Goal: Task Accomplishment & Management: Manage account settings

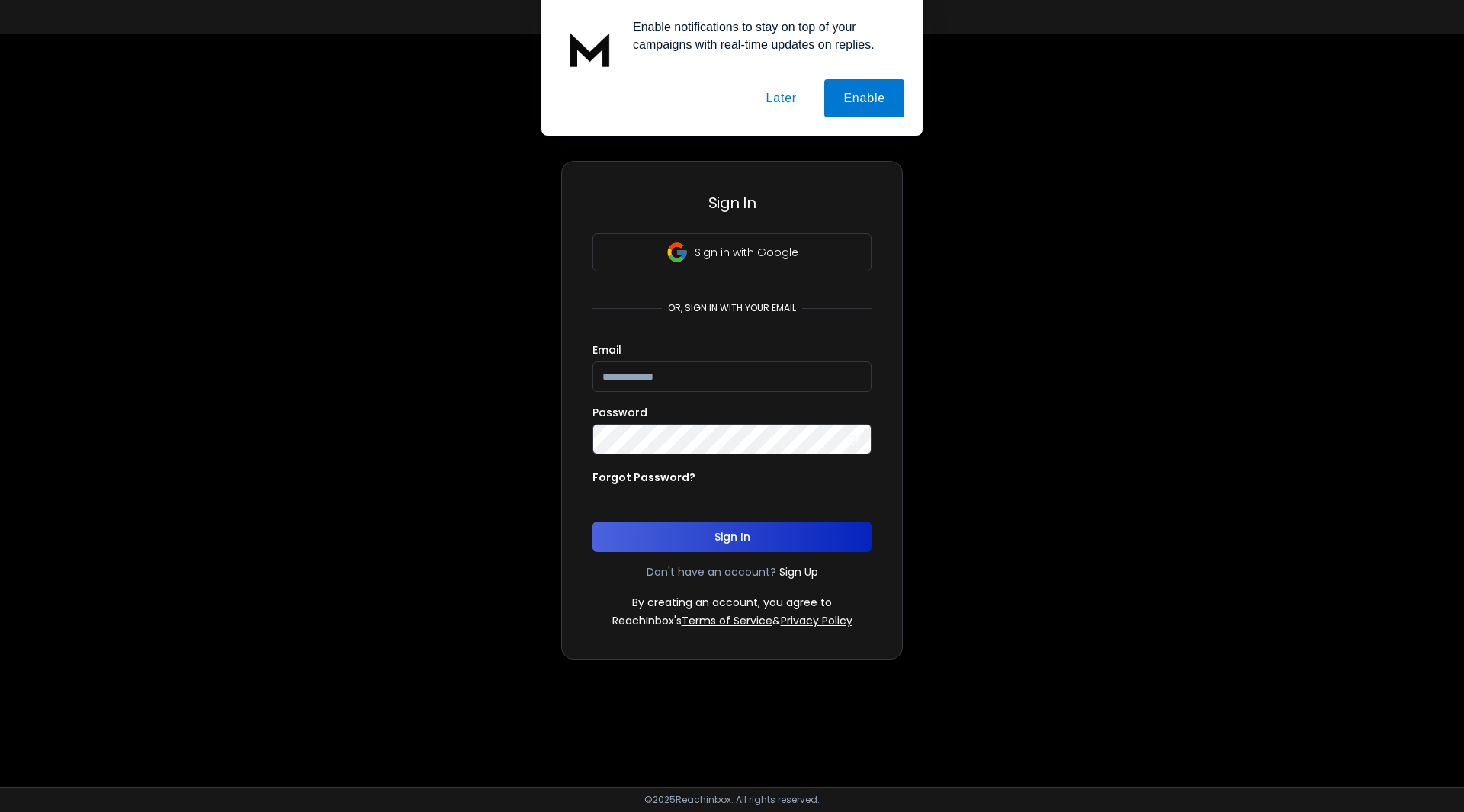
click at [607, 372] on input "email" at bounding box center [732, 376] width 279 height 30
paste input "**********"
type input "**********"
click at [720, 536] on button "Sign In" at bounding box center [732, 537] width 279 height 30
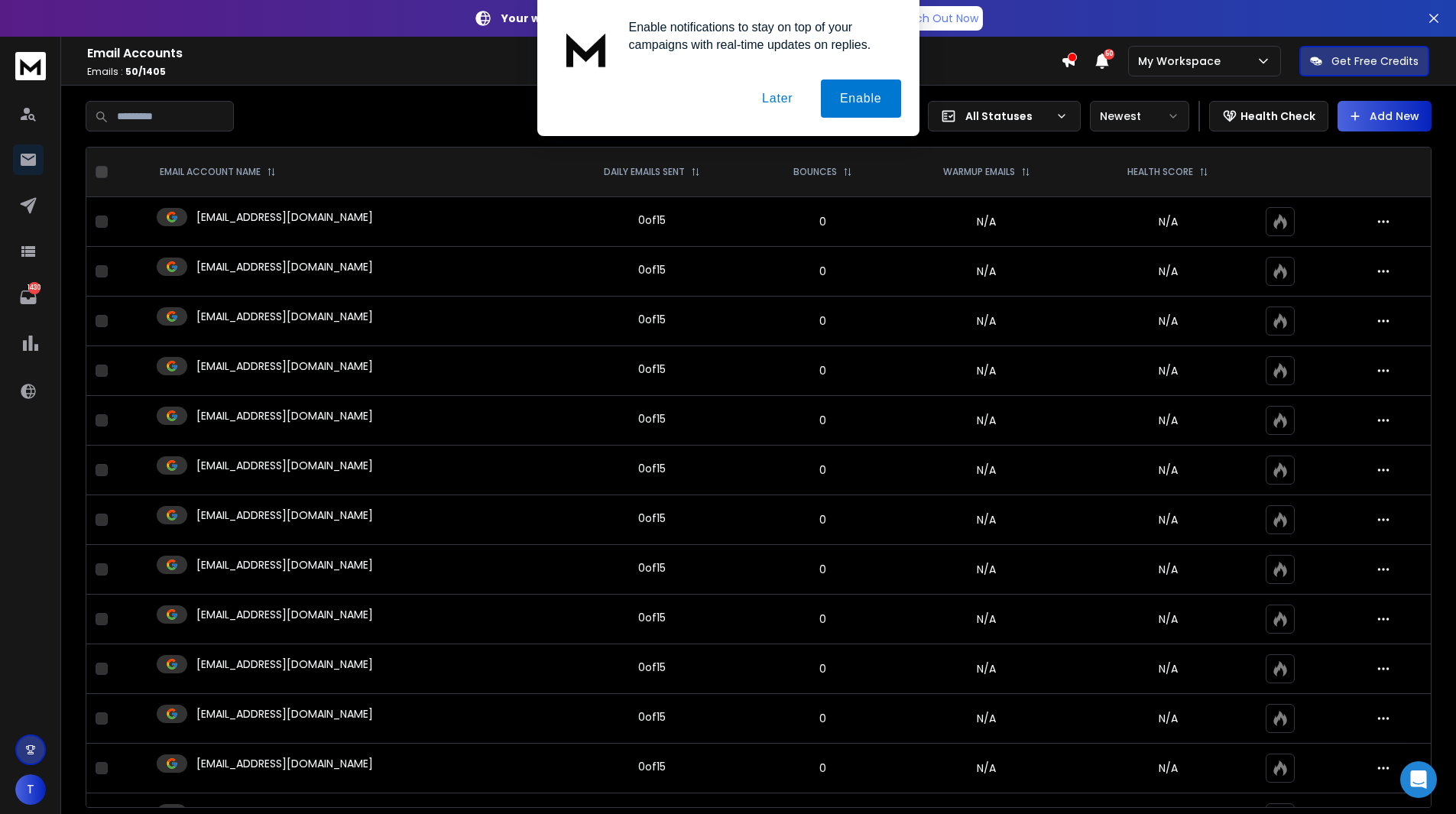
click at [774, 92] on button "Later" at bounding box center [777, 98] width 69 height 38
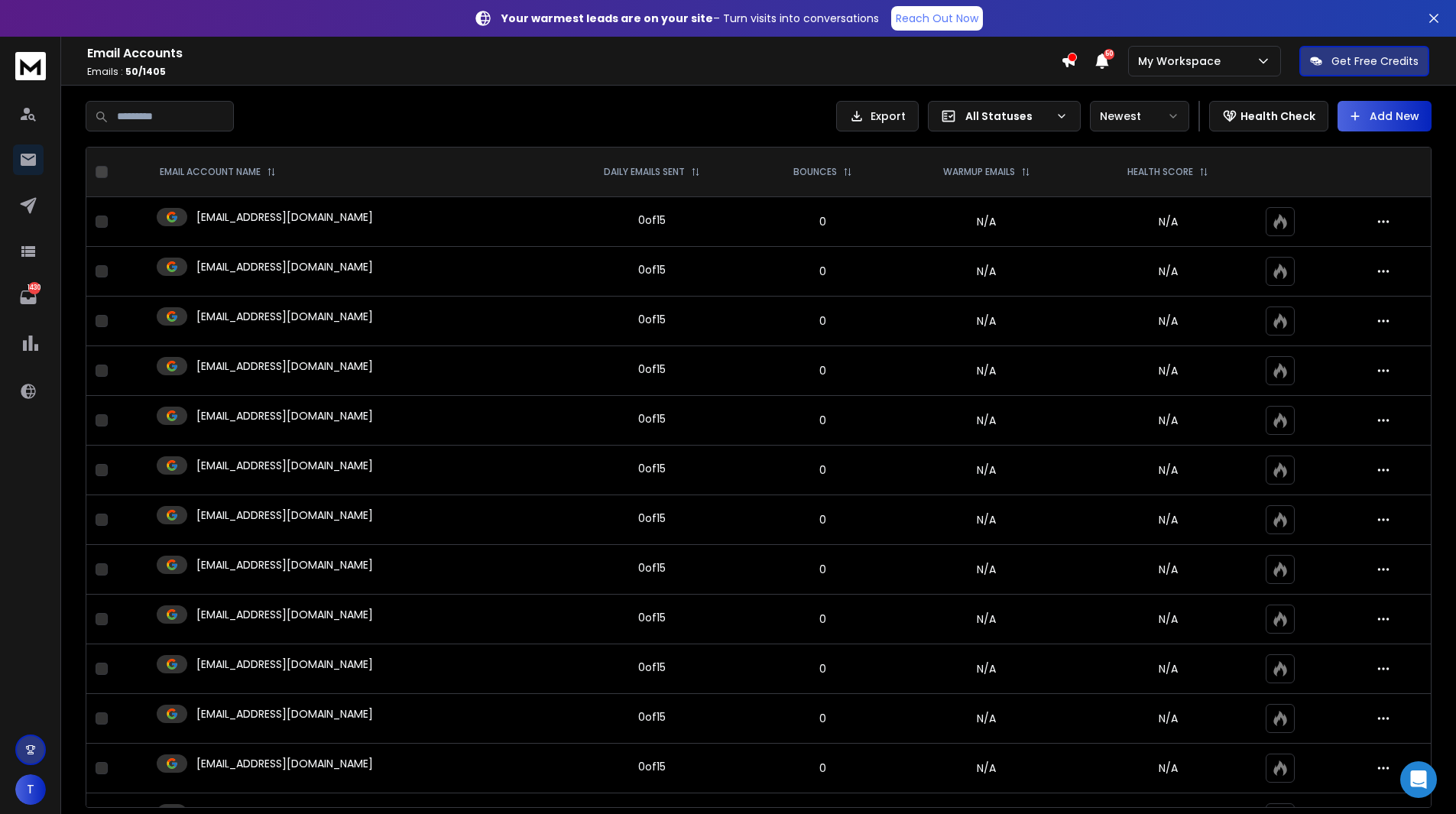
click at [1407, 114] on button "Add New" at bounding box center [1385, 116] width 94 height 30
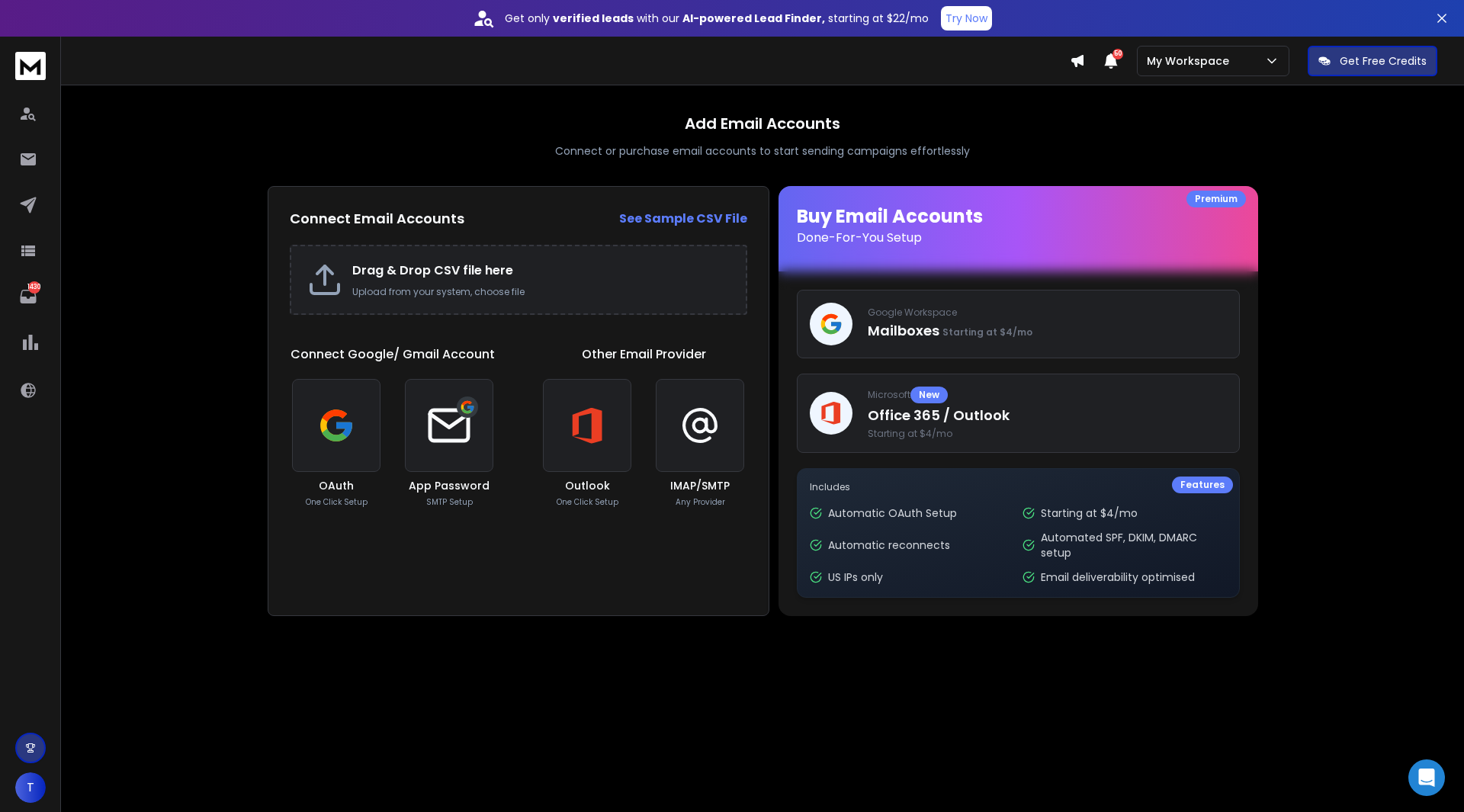
click at [321, 441] on icon at bounding box center [336, 425] width 38 height 46
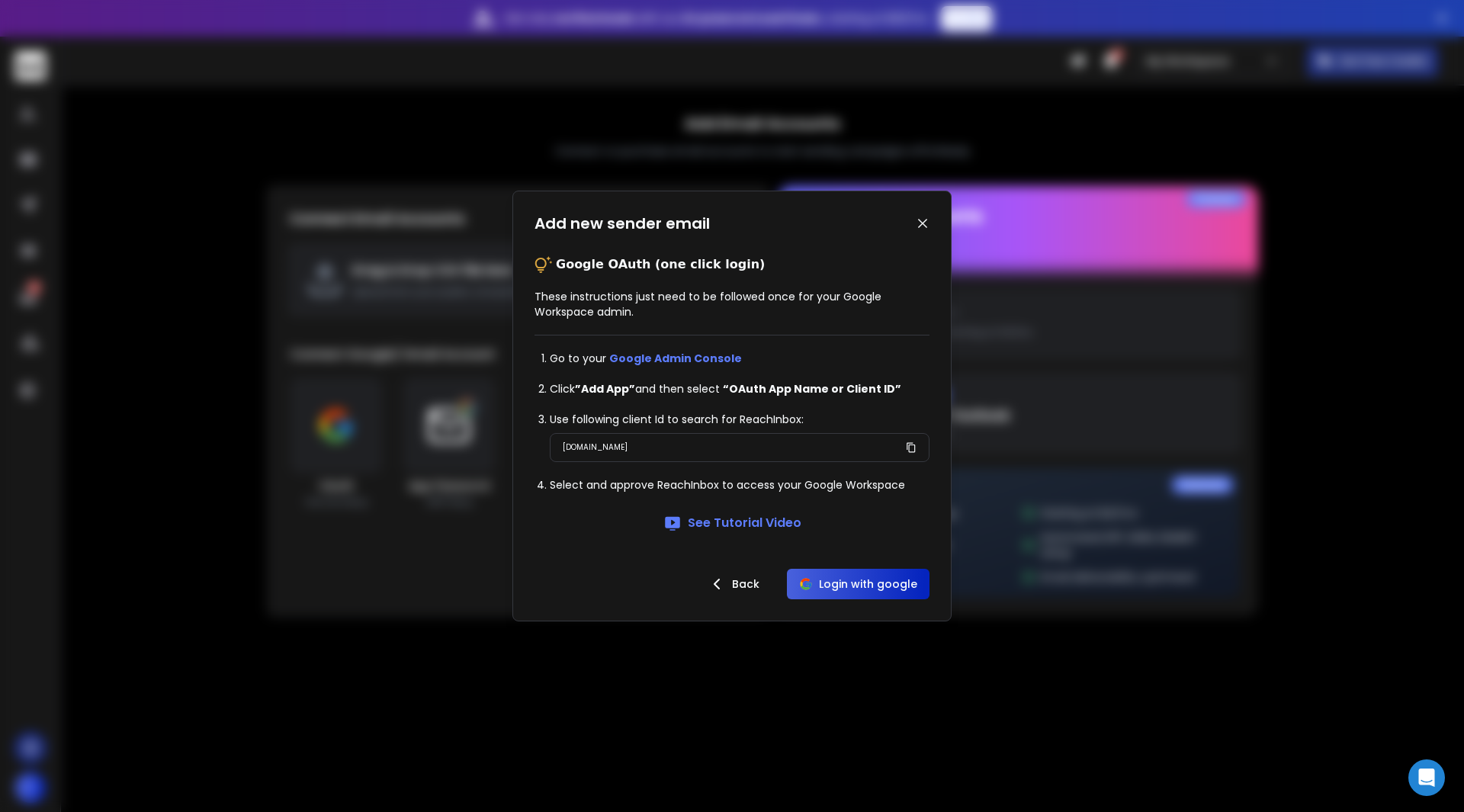
click at [850, 582] on button "Login with google" at bounding box center [858, 584] width 143 height 30
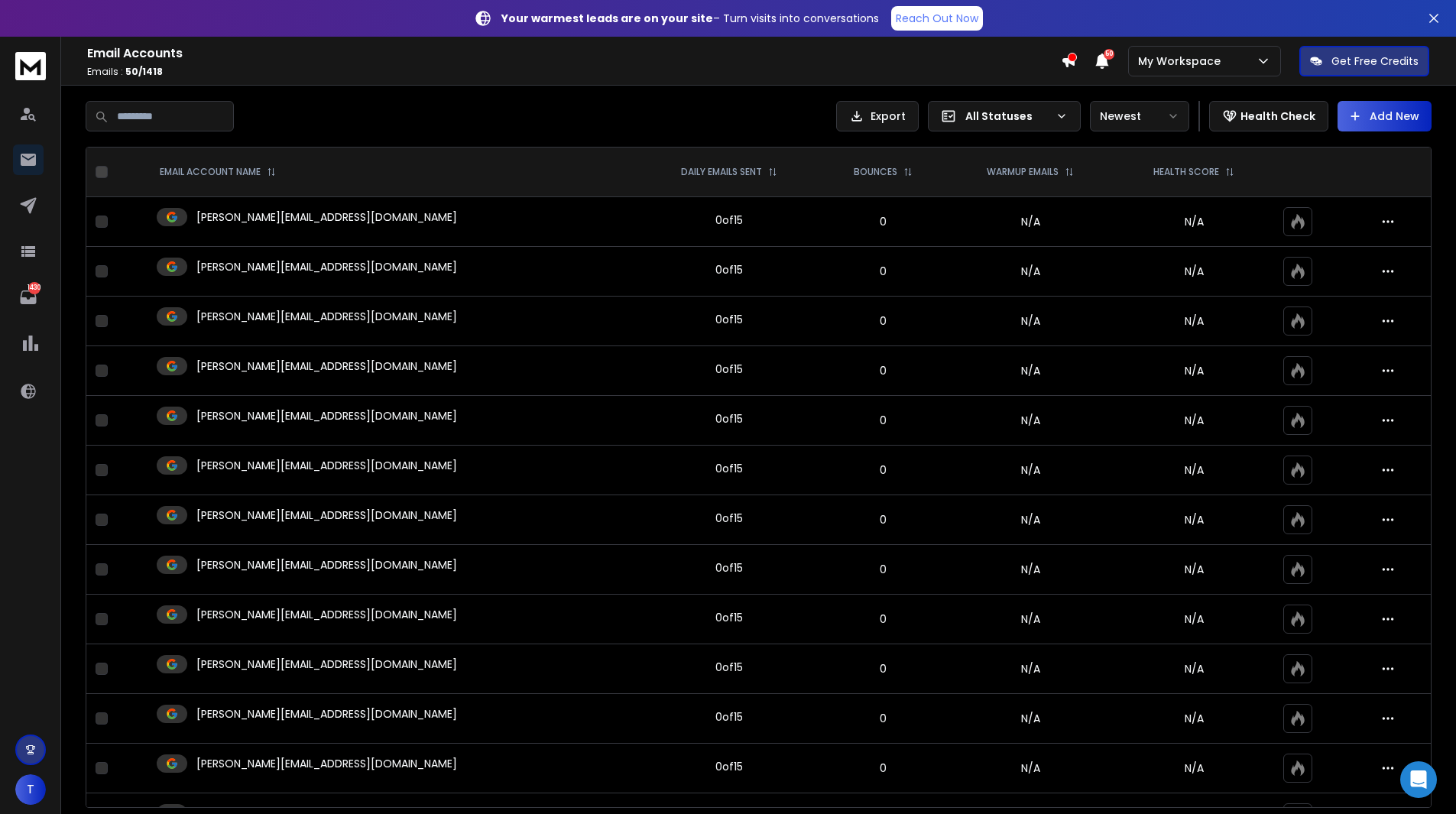
click at [1377, 122] on button "Add New" at bounding box center [1385, 116] width 94 height 30
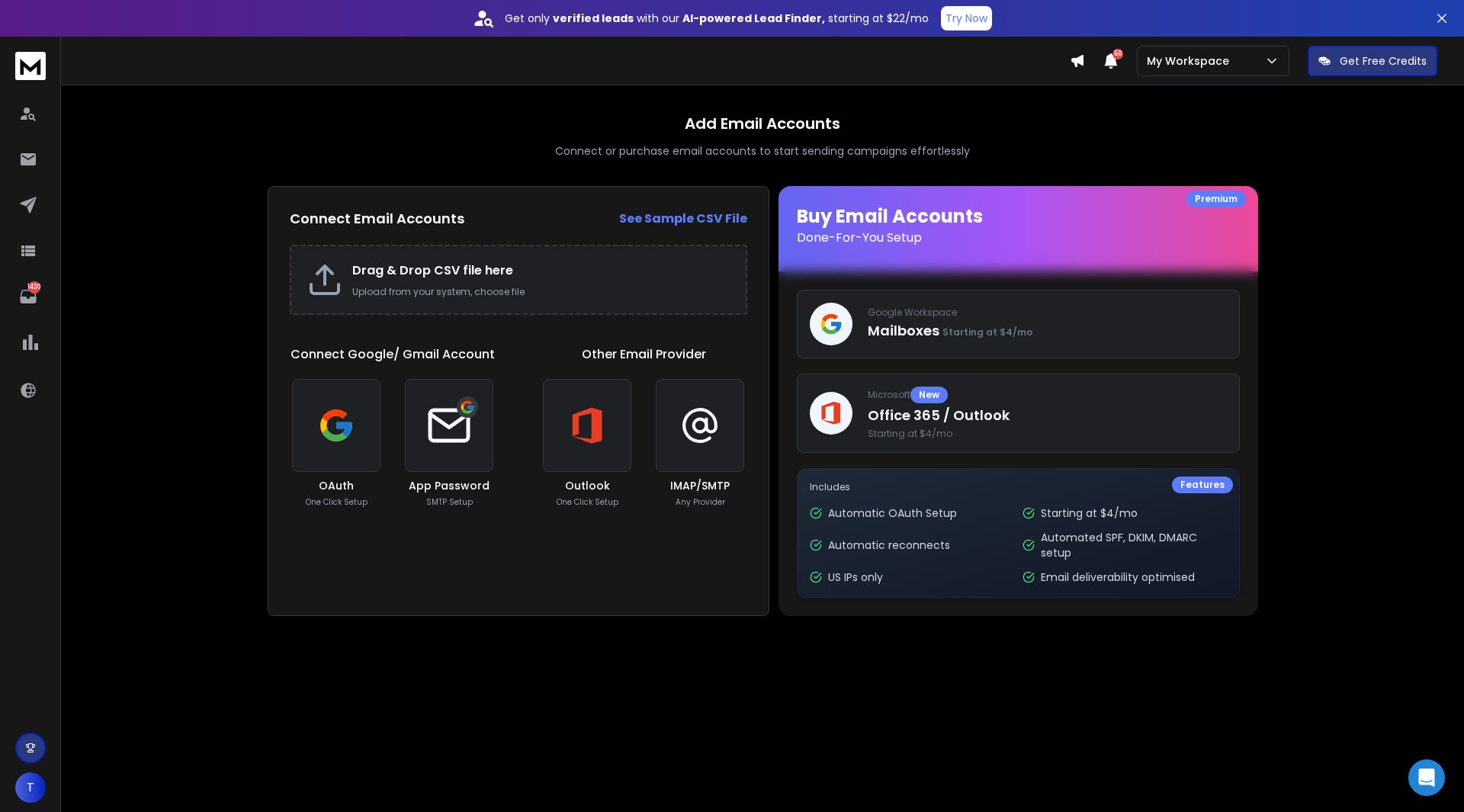
click at [341, 444] on icon at bounding box center [336, 425] width 38 height 46
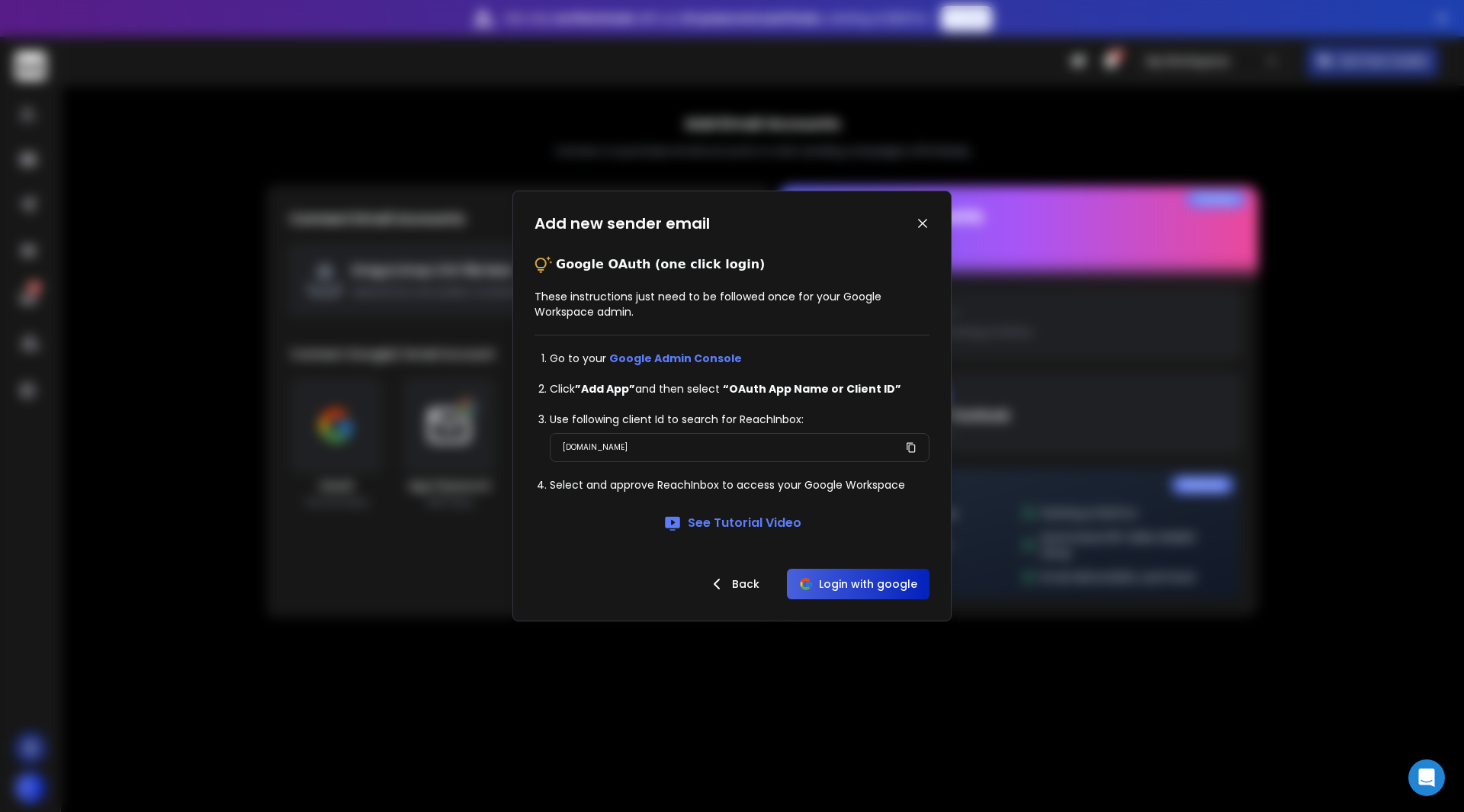
click at [897, 576] on button "Login with google" at bounding box center [858, 584] width 143 height 30
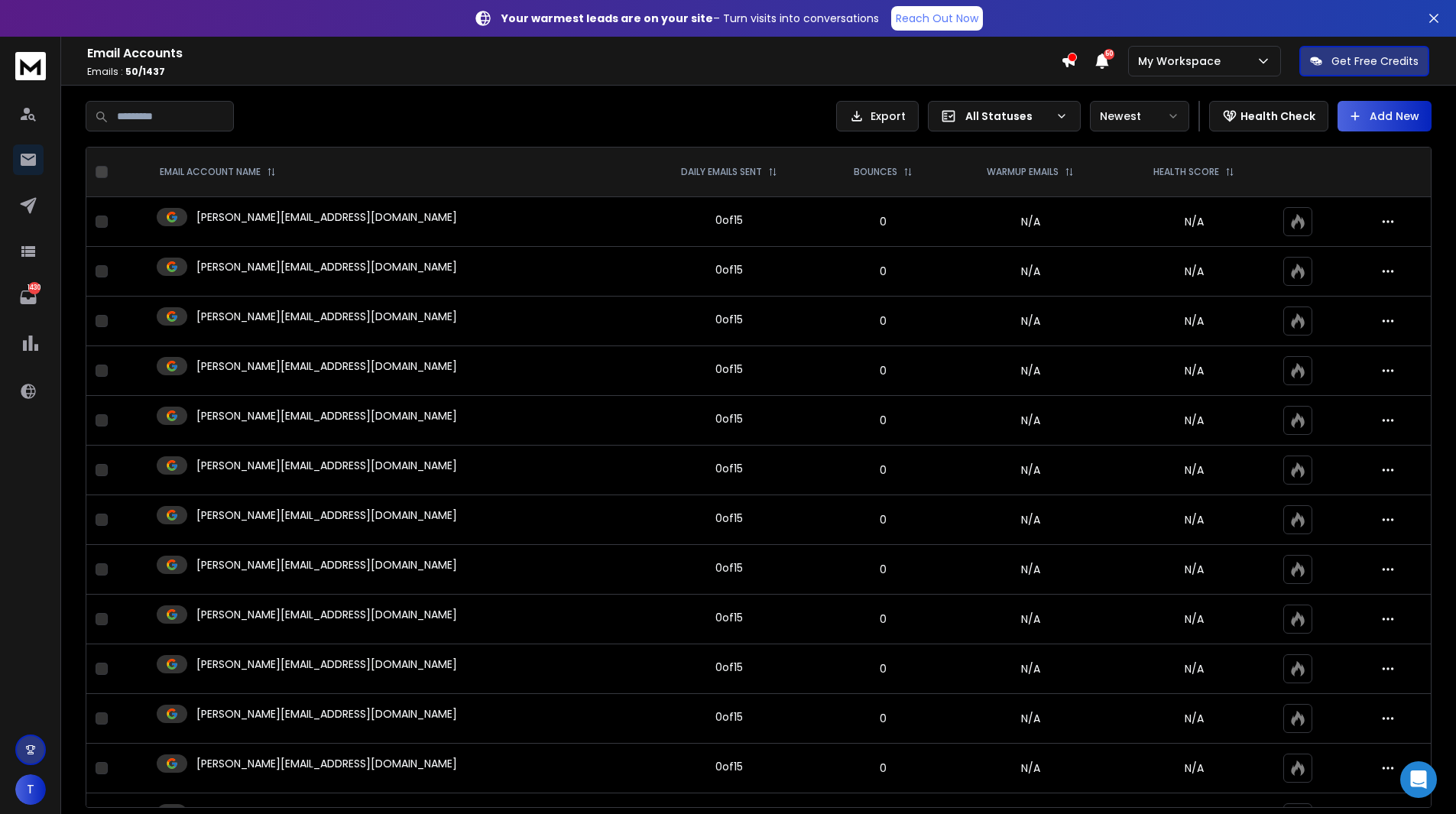
click at [1395, 117] on button "Add New" at bounding box center [1385, 116] width 94 height 30
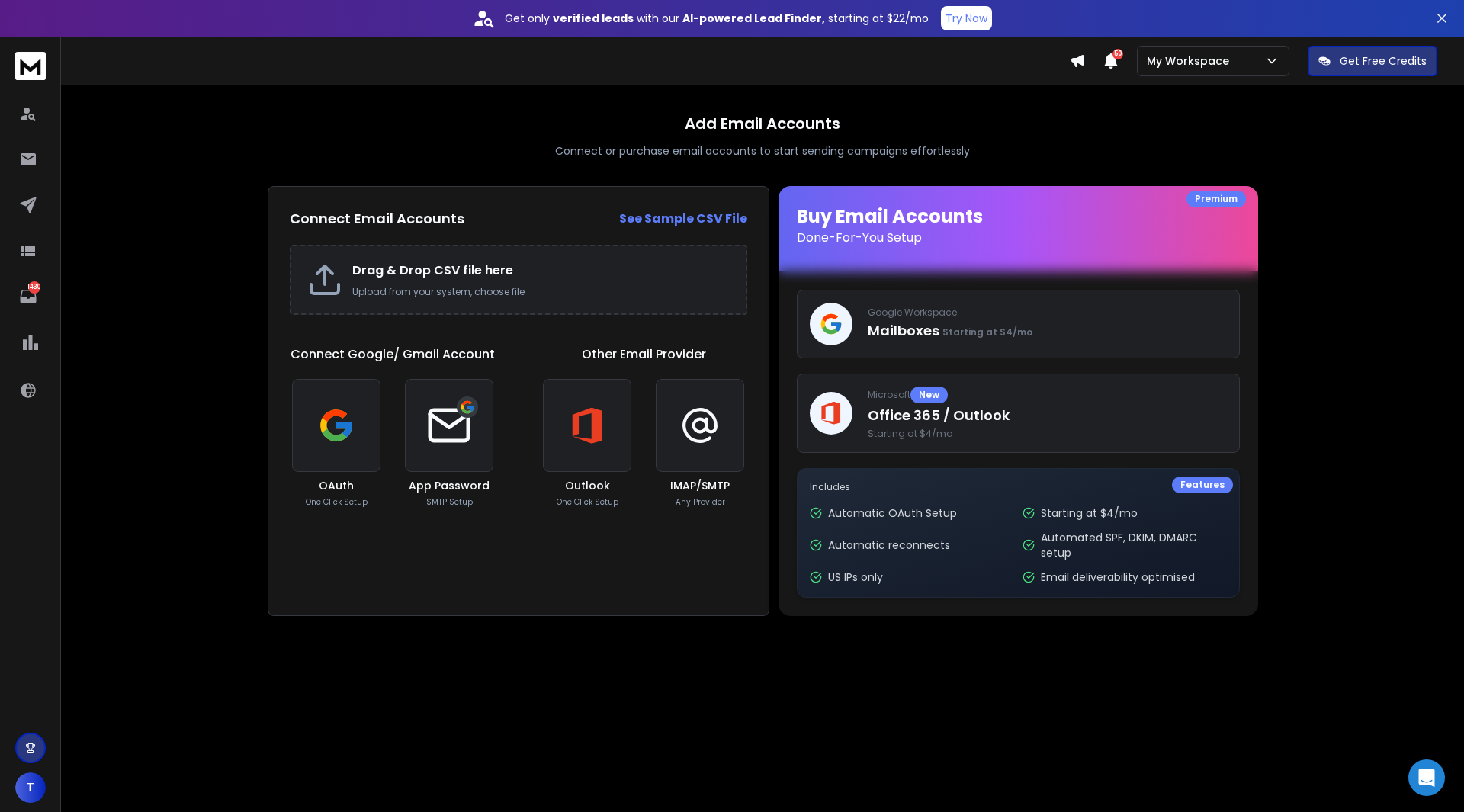
click at [347, 435] on icon at bounding box center [335, 435] width 25 height 13
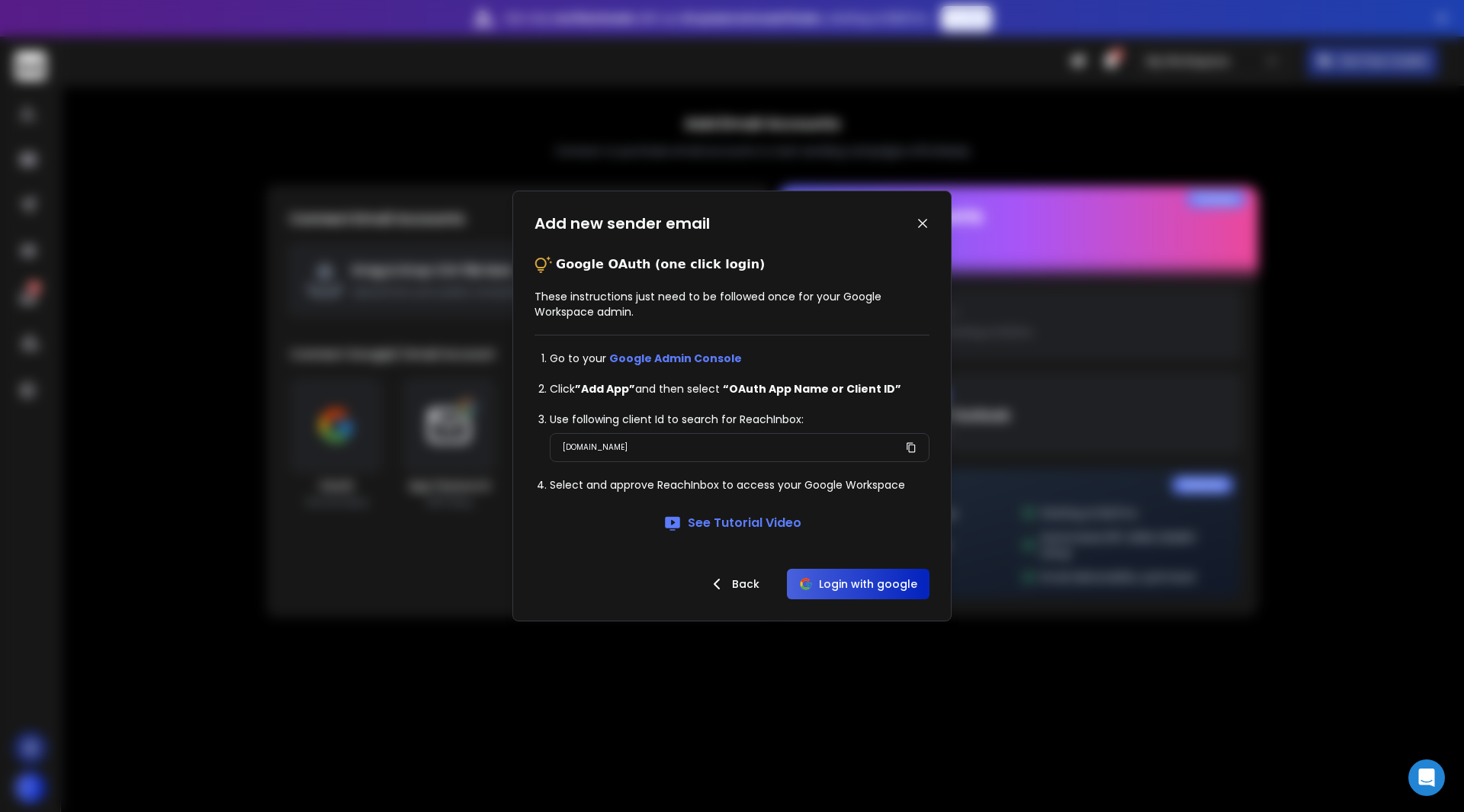
click at [838, 585] on button "Login with google" at bounding box center [858, 584] width 143 height 30
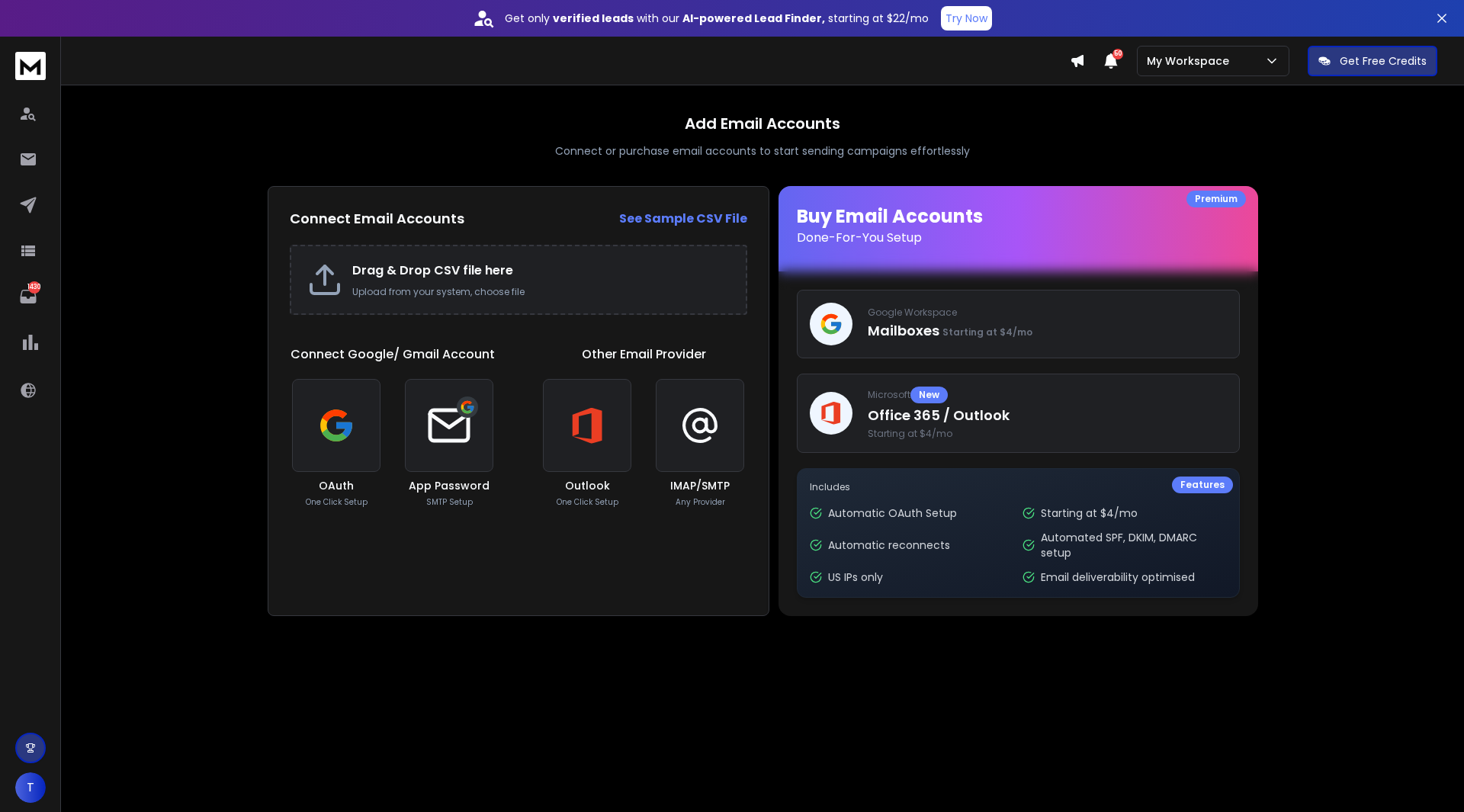
click at [352, 437] on icon at bounding box center [336, 425] width 38 height 46
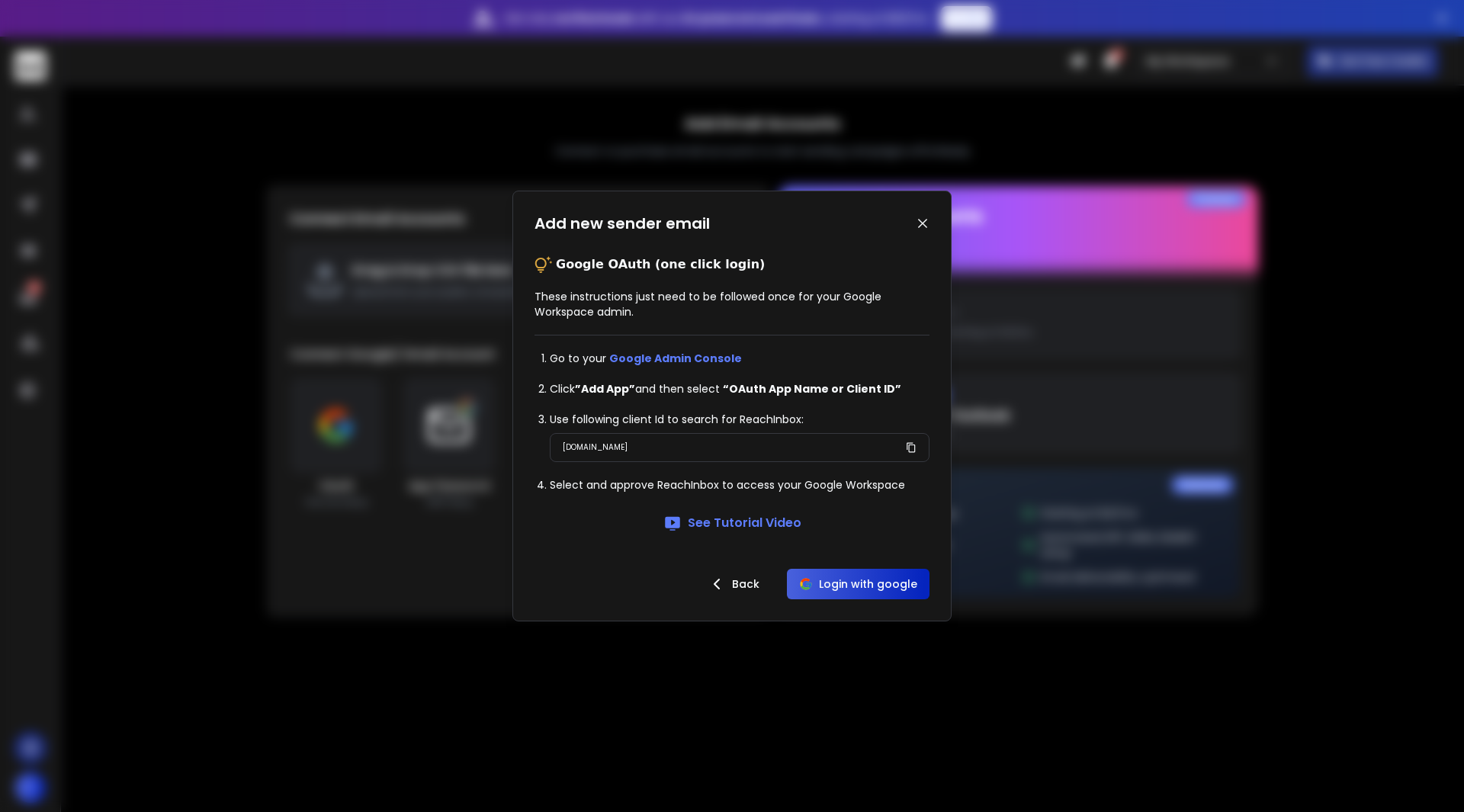
click at [864, 574] on button "Login with google" at bounding box center [858, 584] width 143 height 30
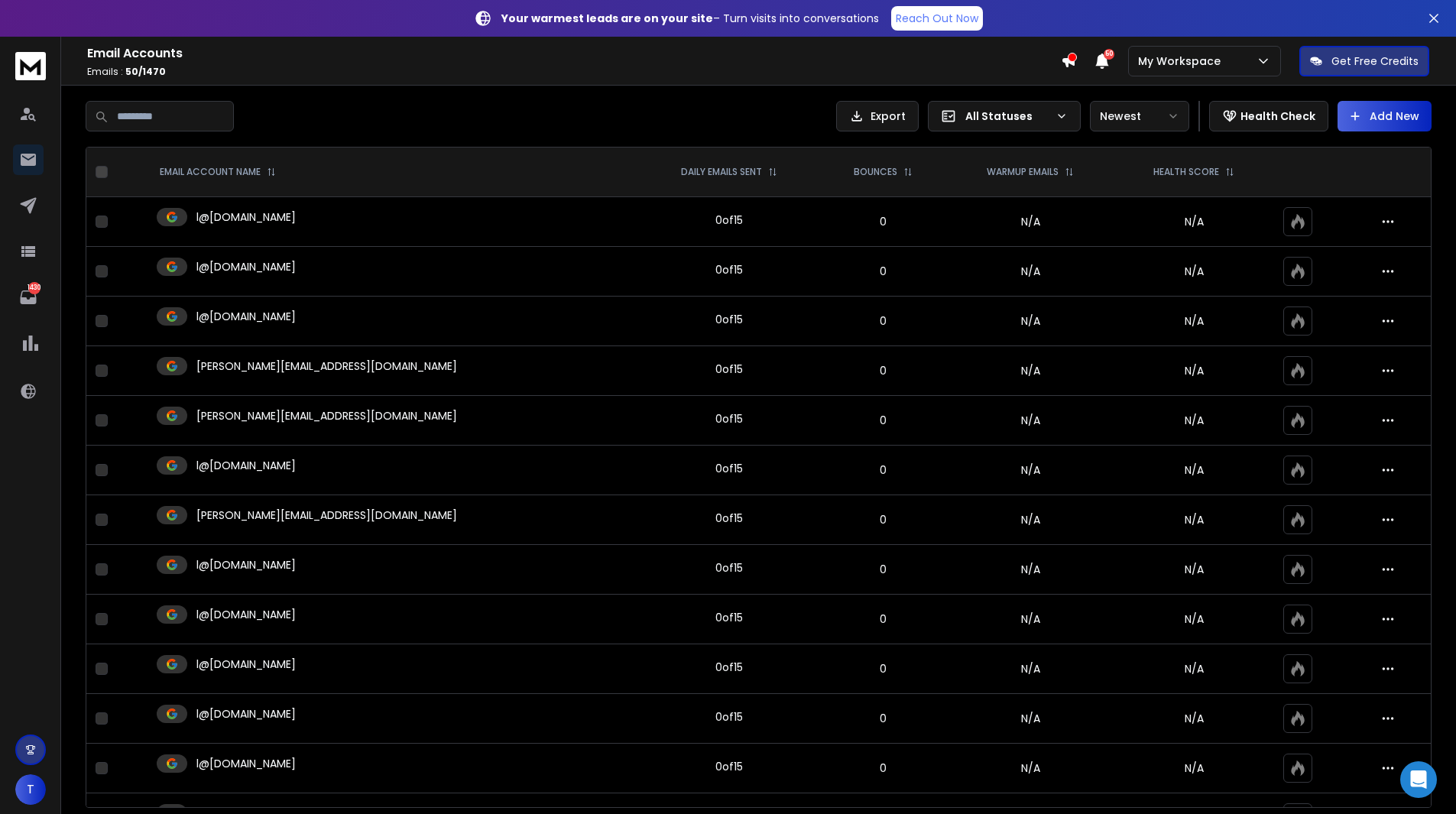
click at [1381, 112] on button "Add New" at bounding box center [1385, 116] width 94 height 30
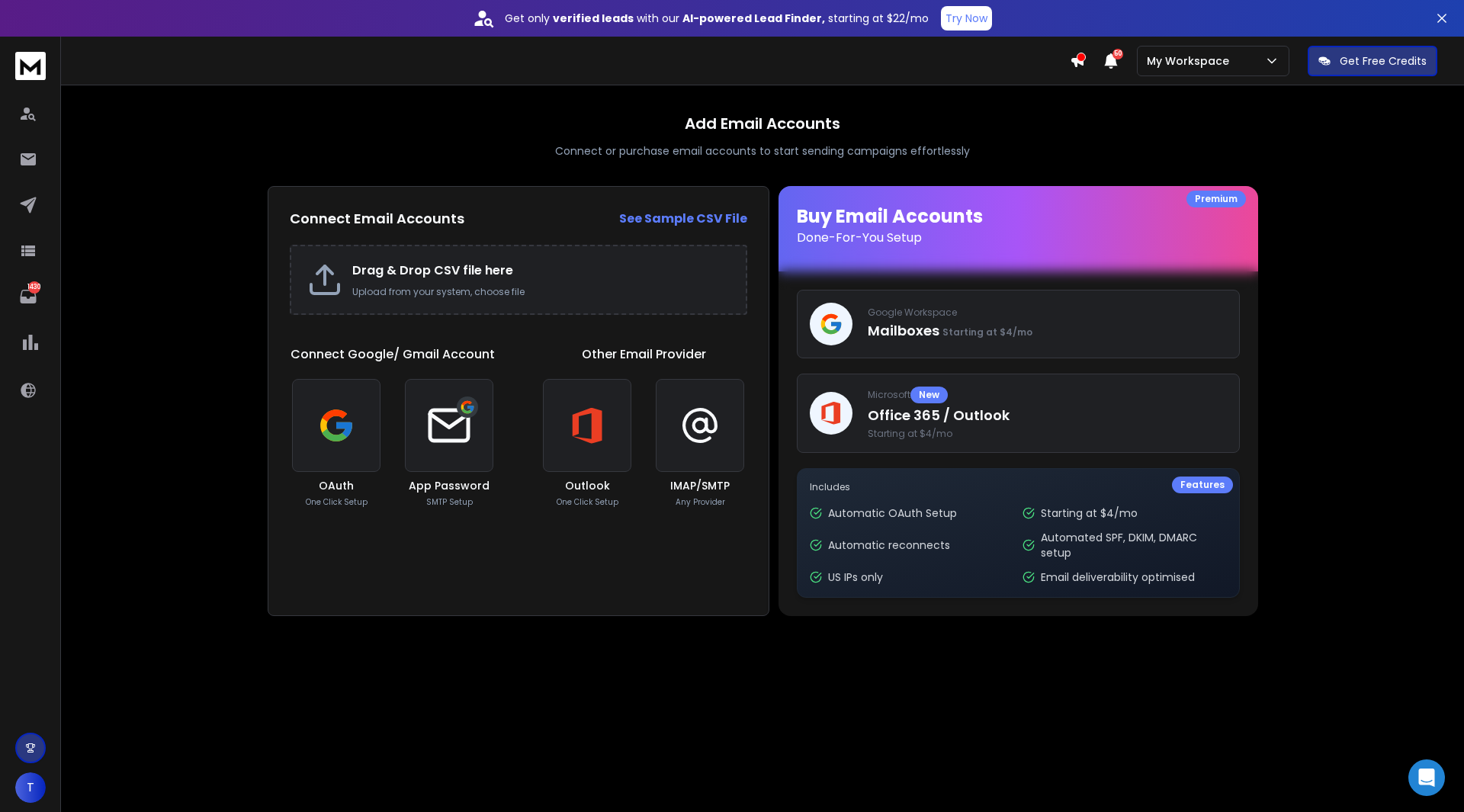
click at [323, 435] on icon at bounding box center [336, 425] width 38 height 46
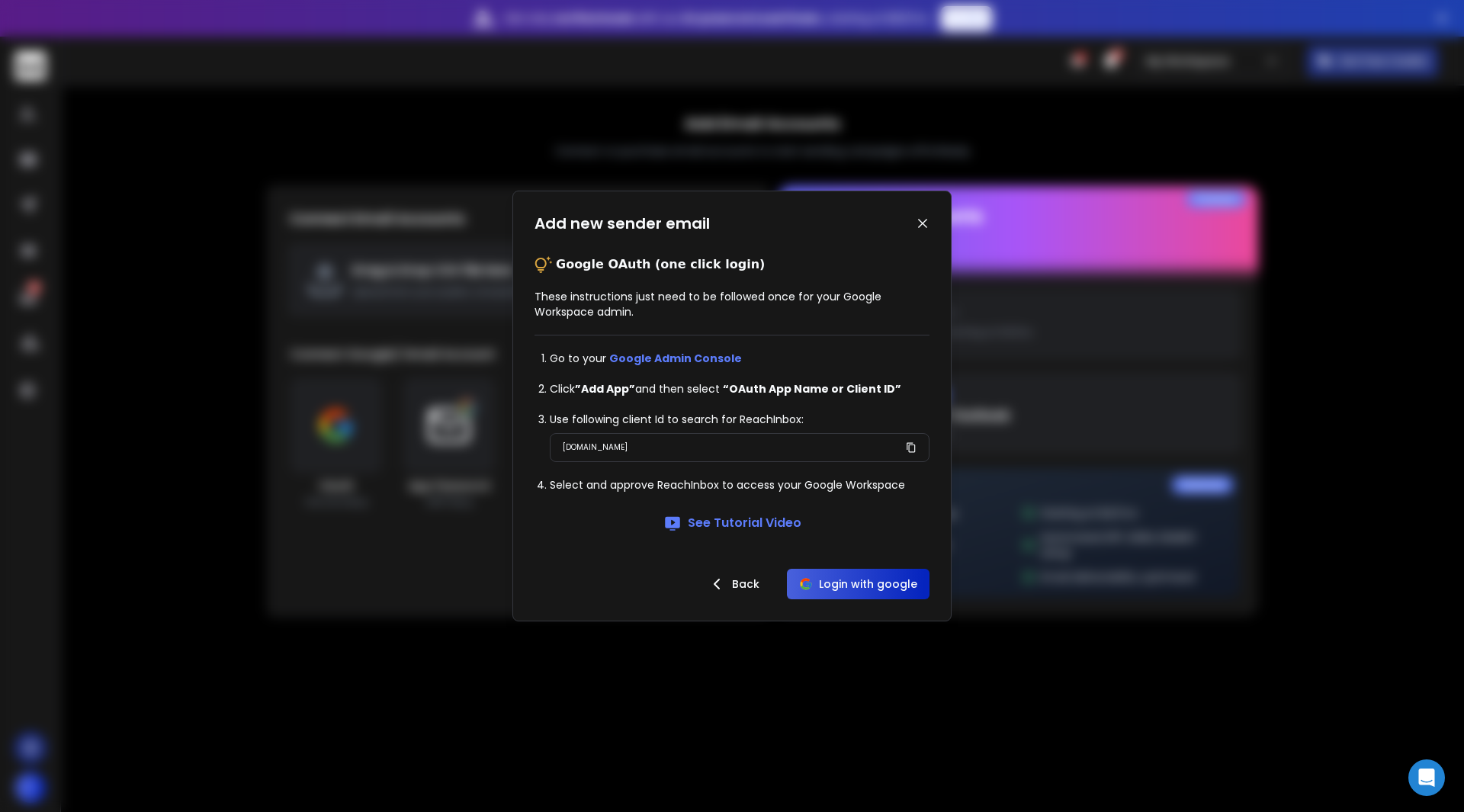
click at [902, 577] on button "Login with google" at bounding box center [858, 584] width 143 height 30
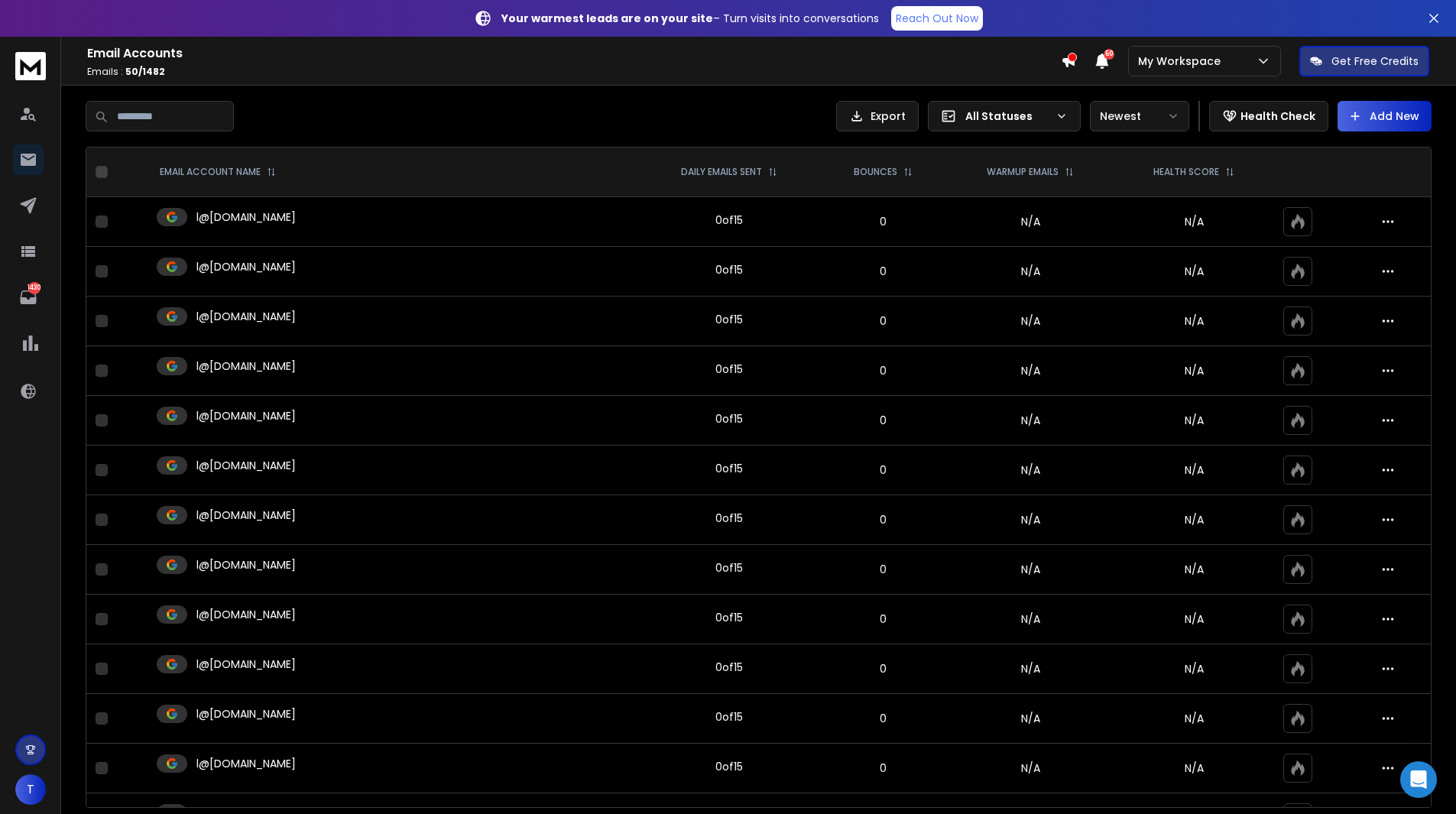
click at [1404, 111] on button "Add New" at bounding box center [1385, 116] width 94 height 30
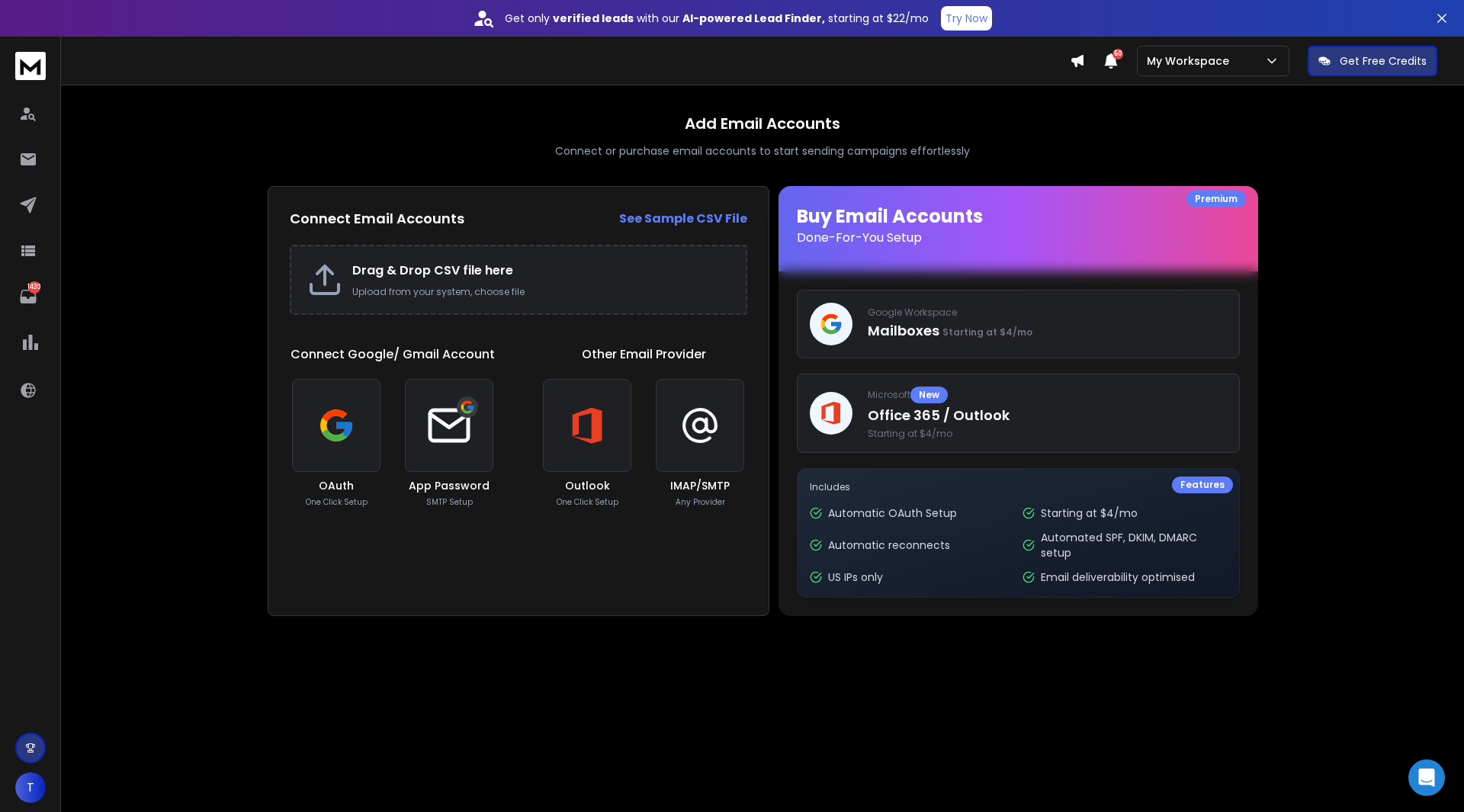
click at [294, 438] on div "OAuth One Click Setup App Password SMTP Setup" at bounding box center [393, 444] width 207 height 129
click at [361, 447] on div at bounding box center [335, 425] width 88 height 93
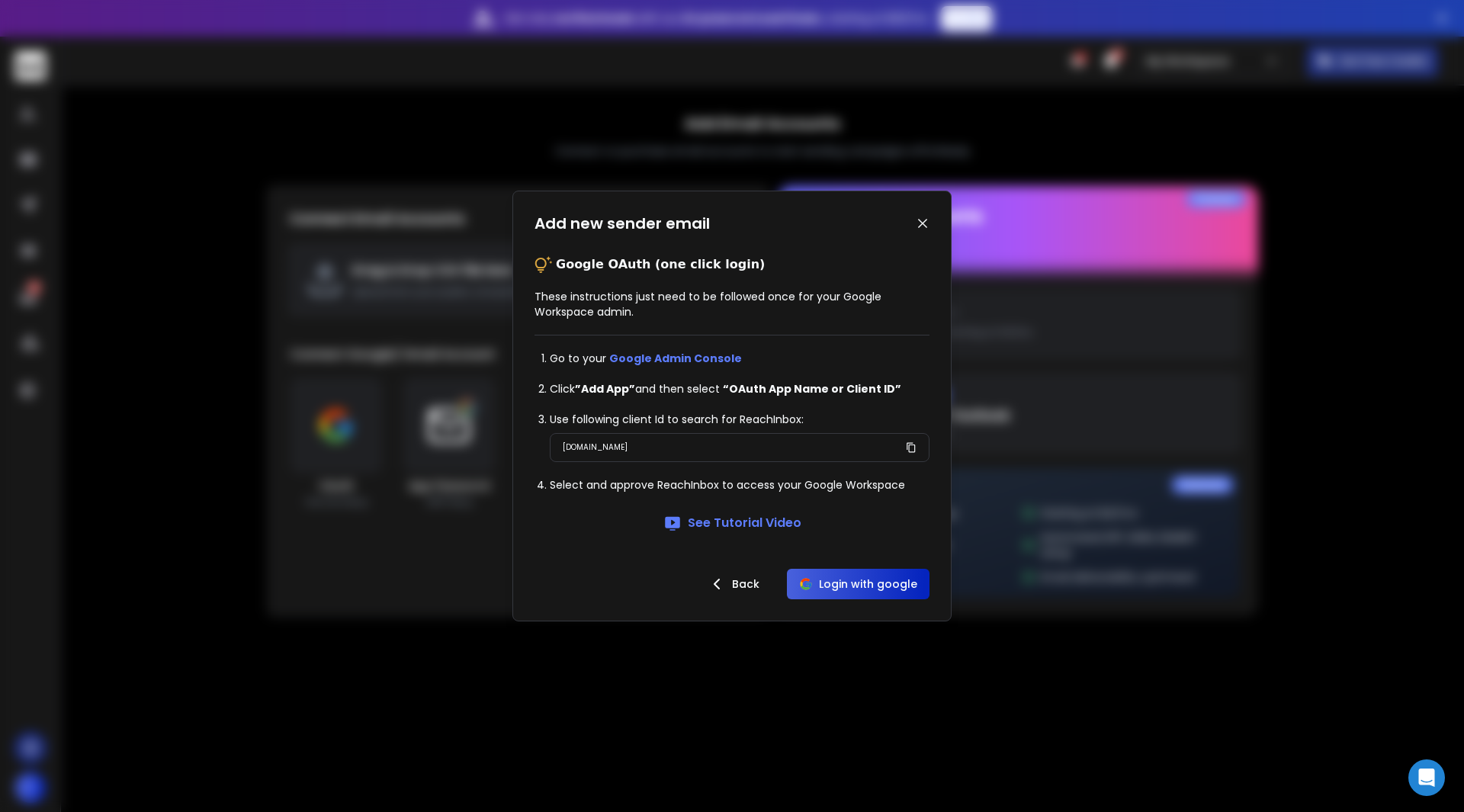
click at [840, 595] on button "Login with google" at bounding box center [858, 584] width 143 height 30
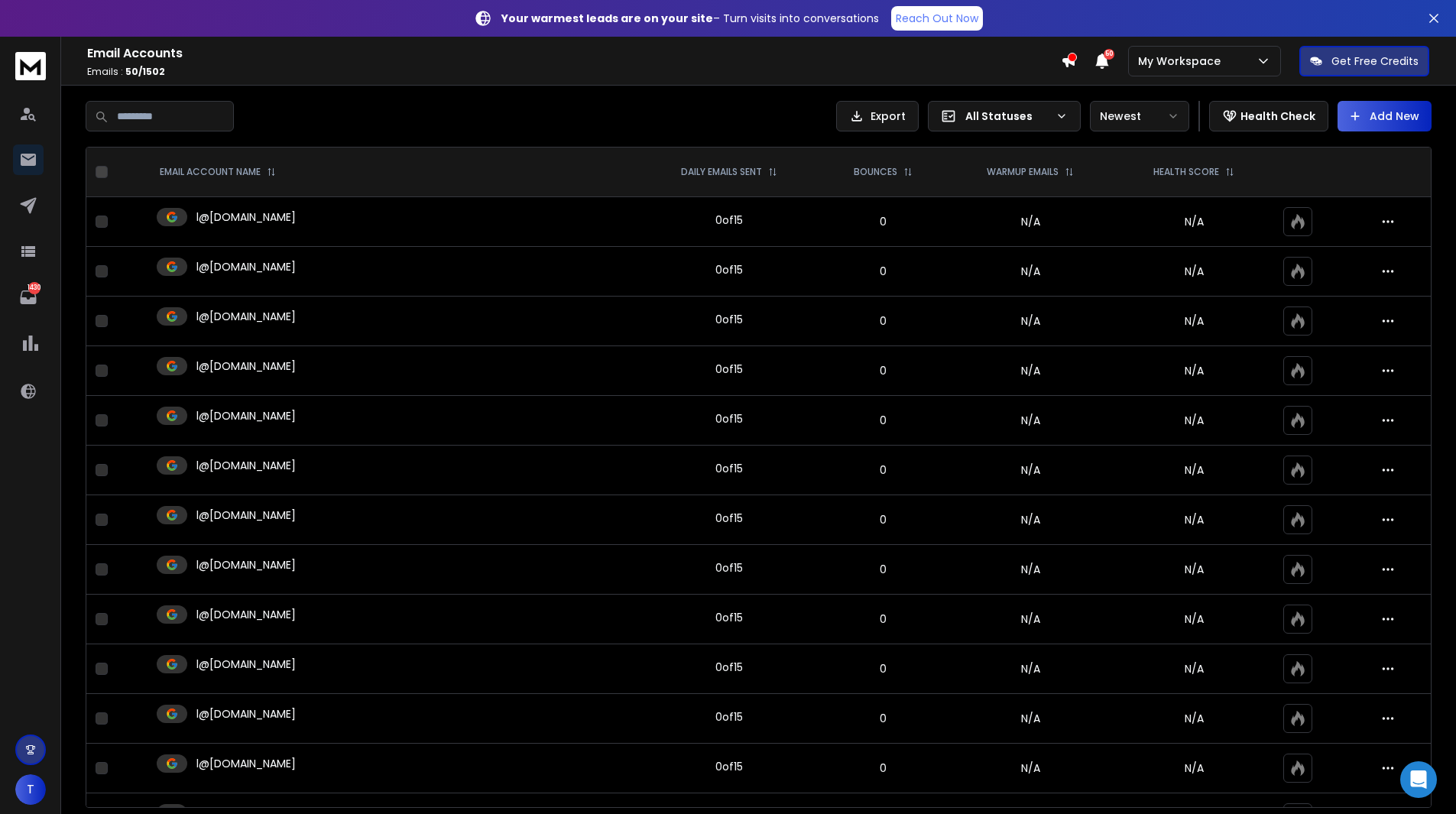
click at [1371, 115] on button "Add New" at bounding box center [1385, 116] width 94 height 30
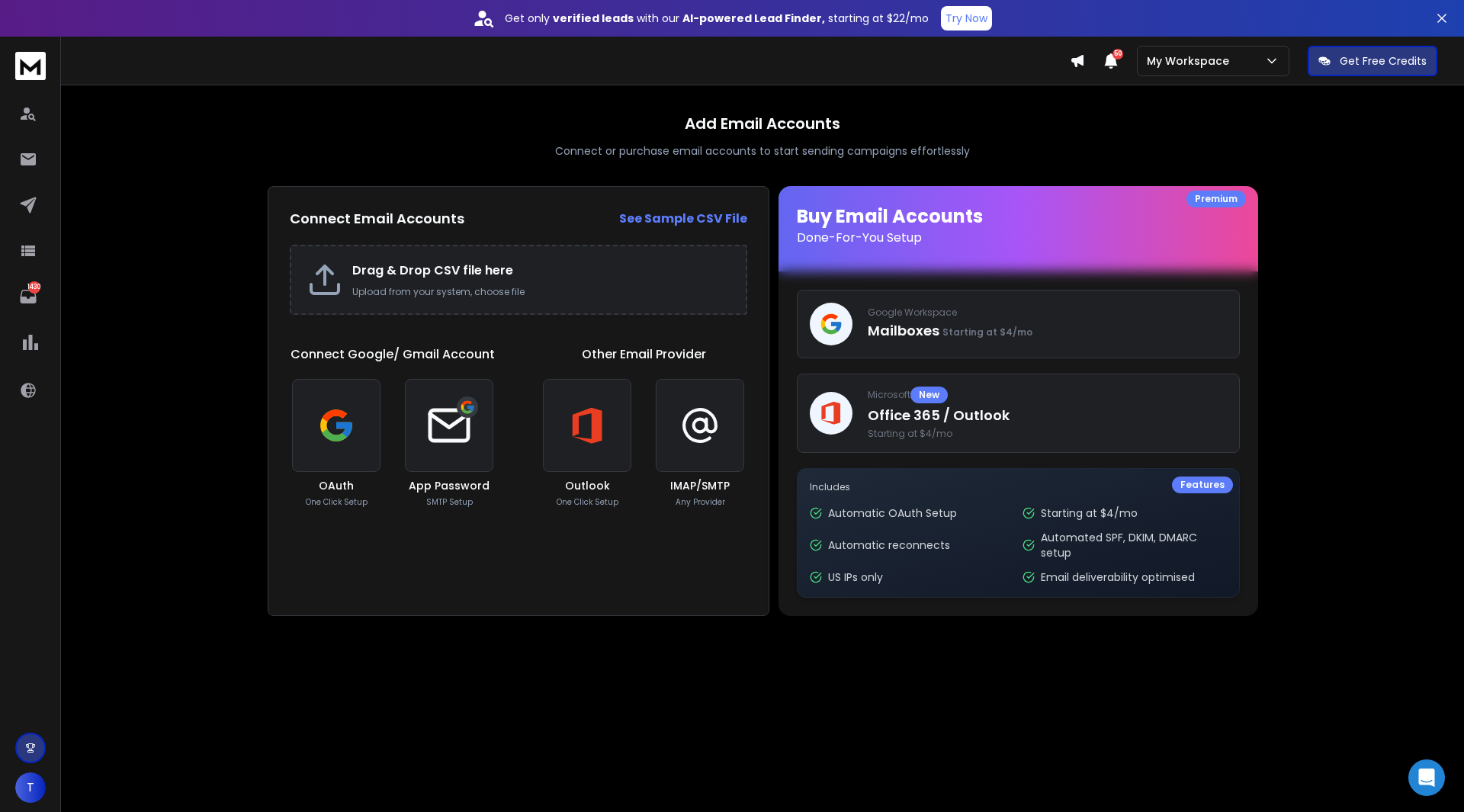
click at [338, 419] on icon at bounding box center [336, 425] width 38 height 46
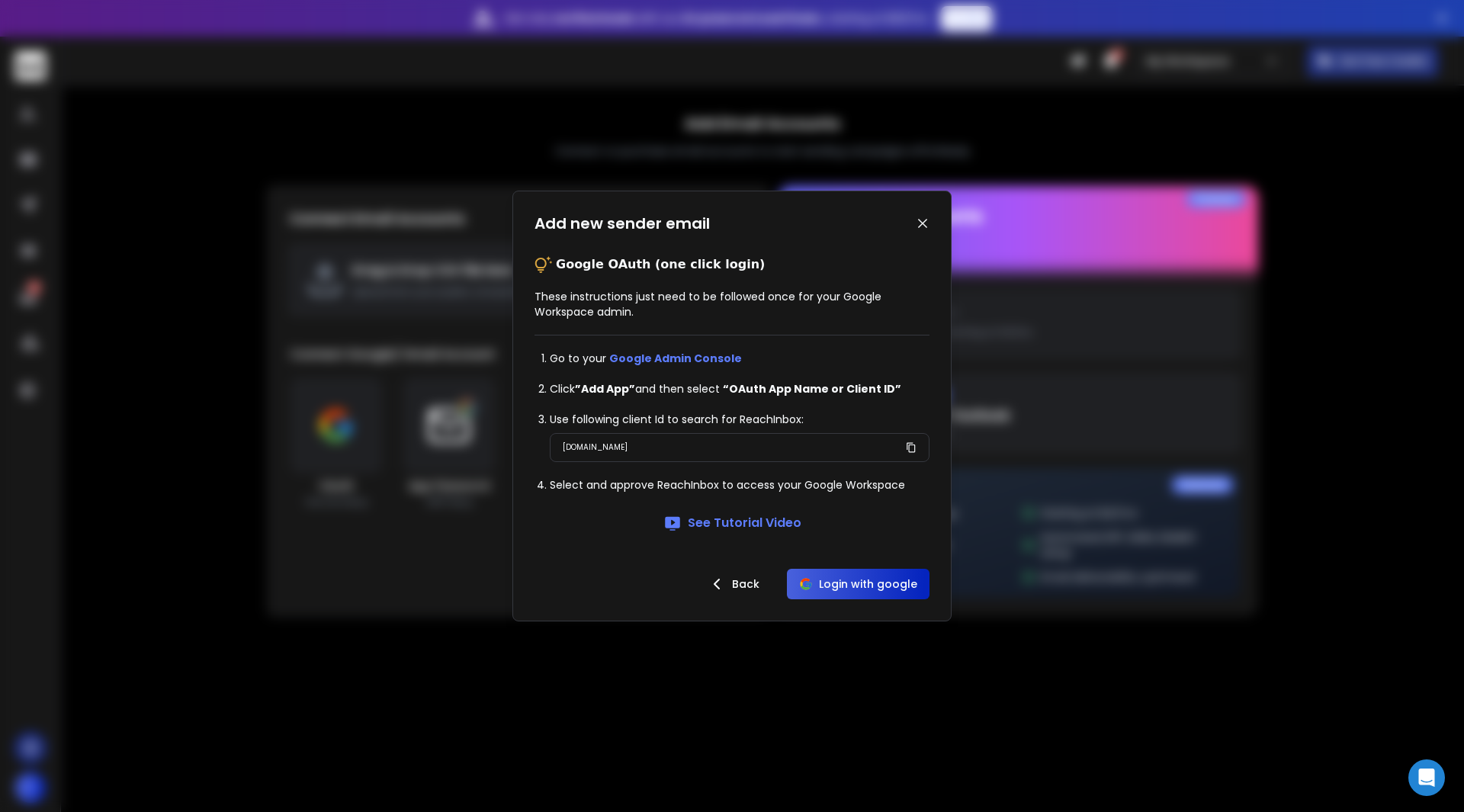
click at [843, 585] on button "Login with google" at bounding box center [858, 584] width 143 height 30
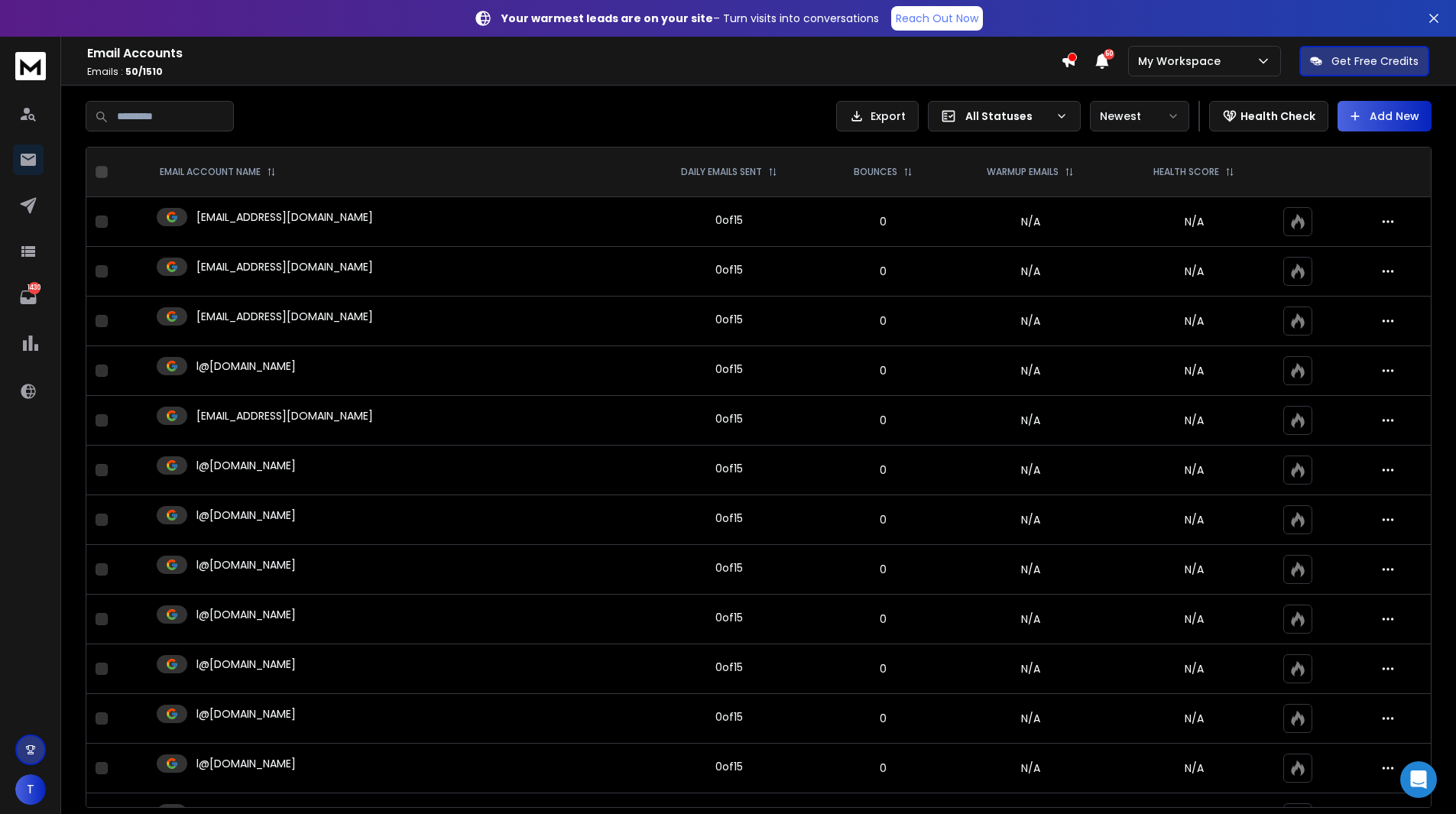
click at [1388, 118] on button "Add New" at bounding box center [1385, 116] width 94 height 30
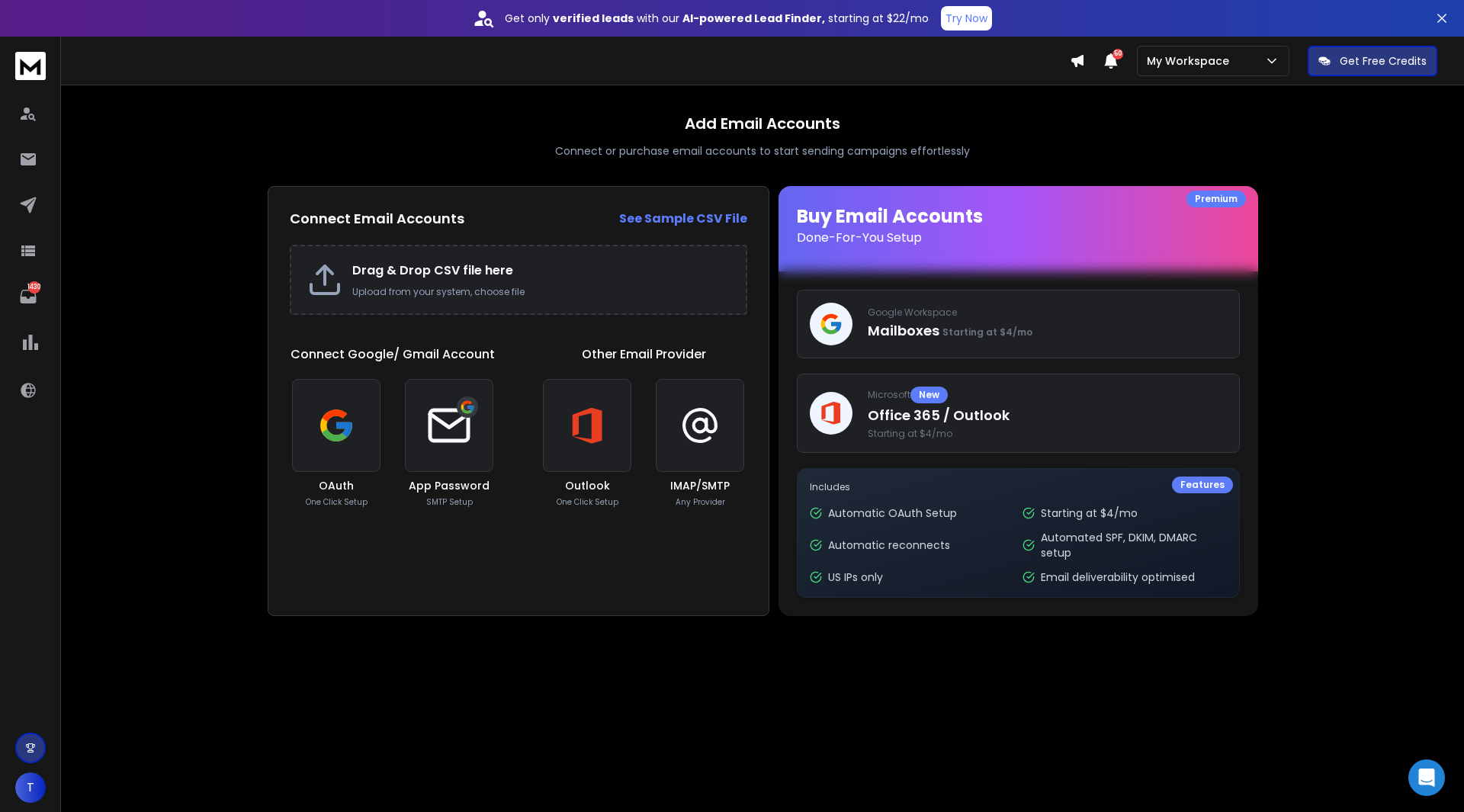
click at [333, 429] on icon at bounding box center [336, 425] width 38 height 46
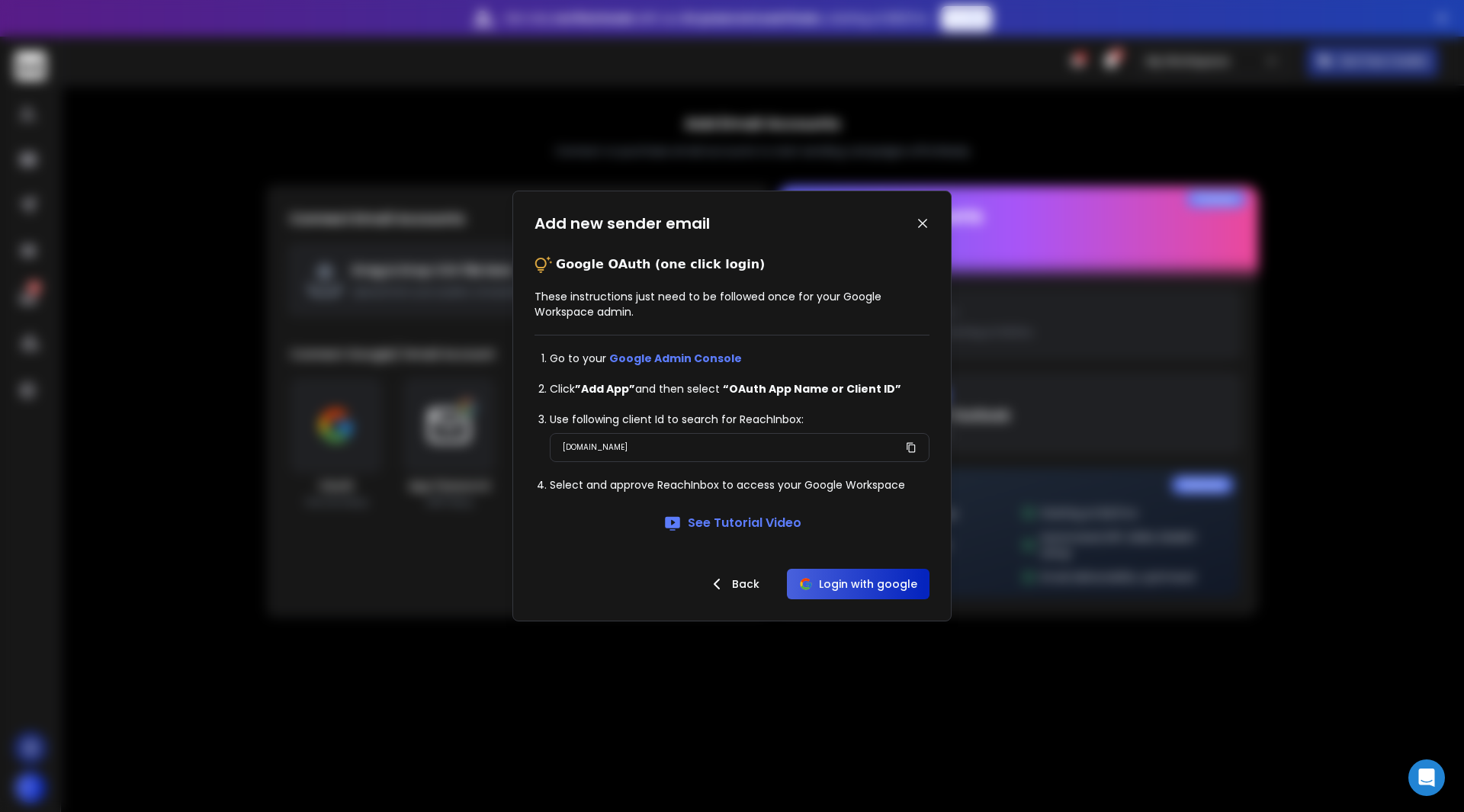
click at [868, 580] on button "Login with google" at bounding box center [858, 584] width 143 height 30
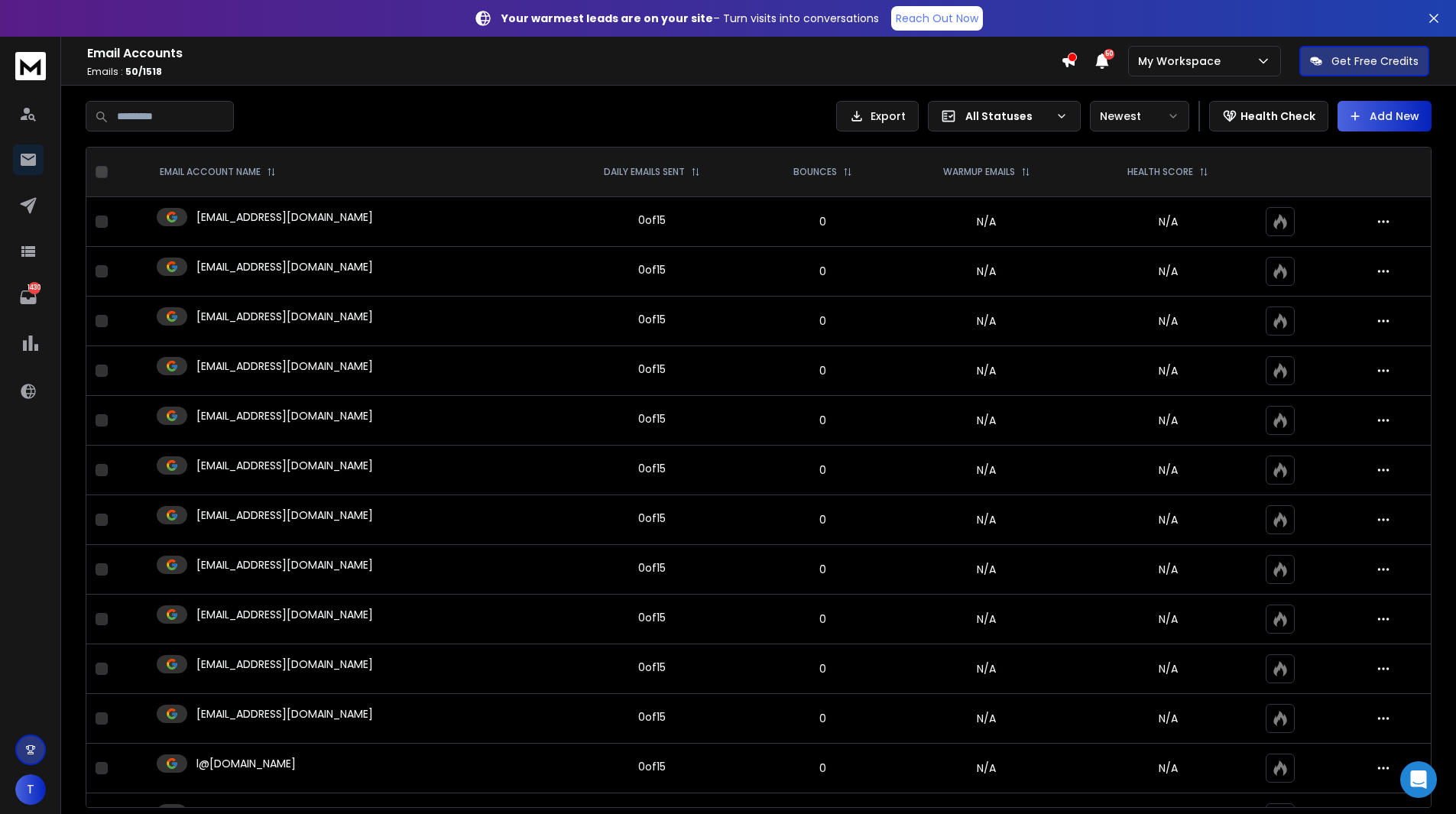
click at [1374, 110] on button "Add New" at bounding box center [1385, 116] width 94 height 30
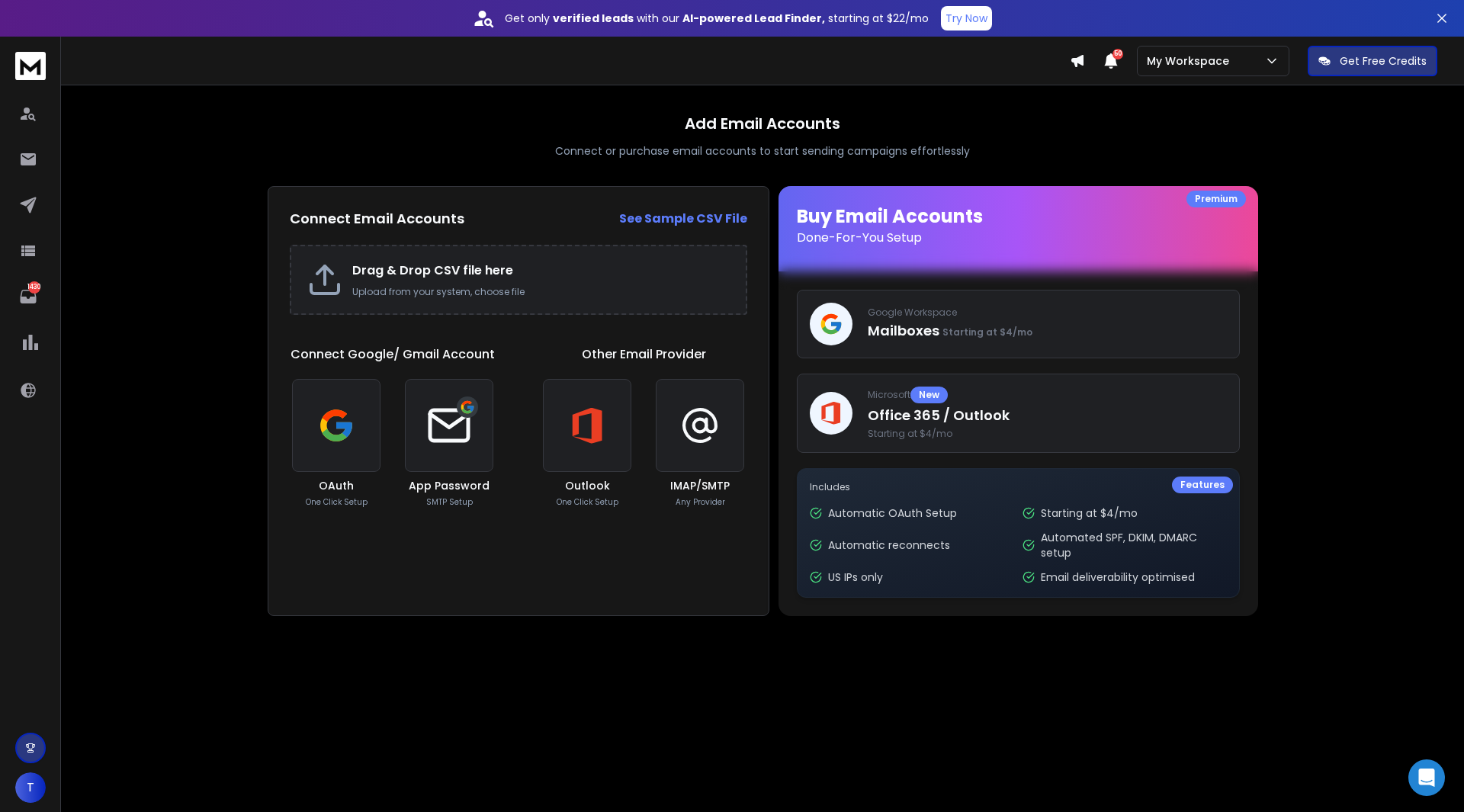
click at [341, 432] on icon at bounding box center [336, 425] width 38 height 46
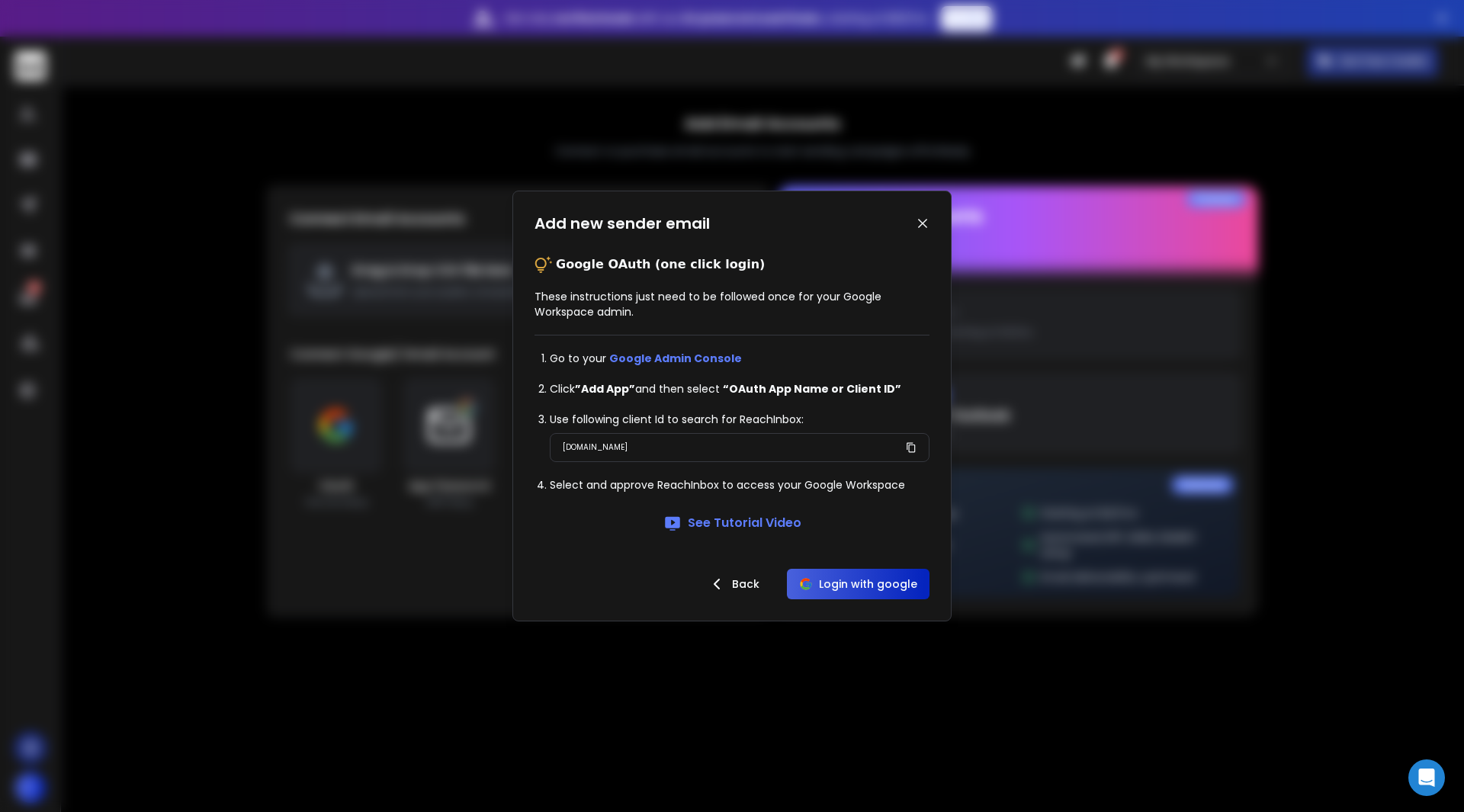
click at [829, 585] on button "Login with google" at bounding box center [858, 584] width 143 height 30
